Goal: Navigation & Orientation: Find specific page/section

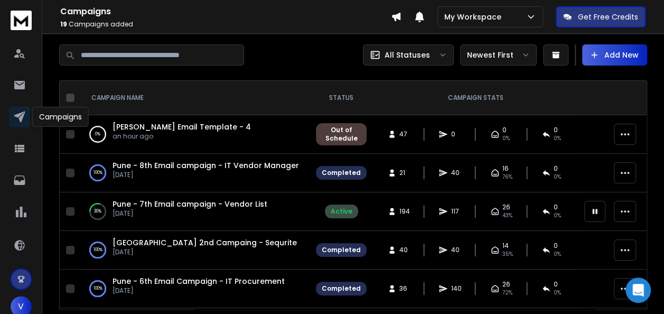
click at [23, 110] on link at bounding box center [19, 116] width 21 height 21
click at [21, 126] on link at bounding box center [19, 116] width 21 height 21
click at [13, 90] on icon at bounding box center [19, 85] width 13 height 13
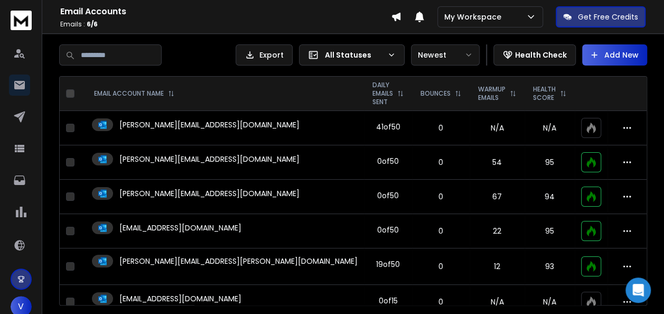
click at [7, 121] on div "V" at bounding box center [21, 157] width 42 height 314
click at [17, 115] on icon at bounding box center [19, 116] width 11 height 11
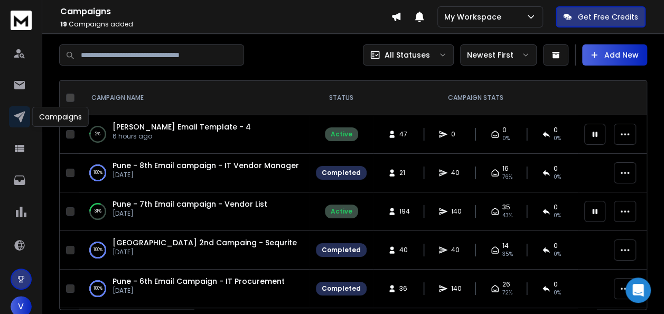
click at [21, 113] on icon at bounding box center [19, 116] width 11 height 11
